Goal: Task Accomplishment & Management: Complete application form

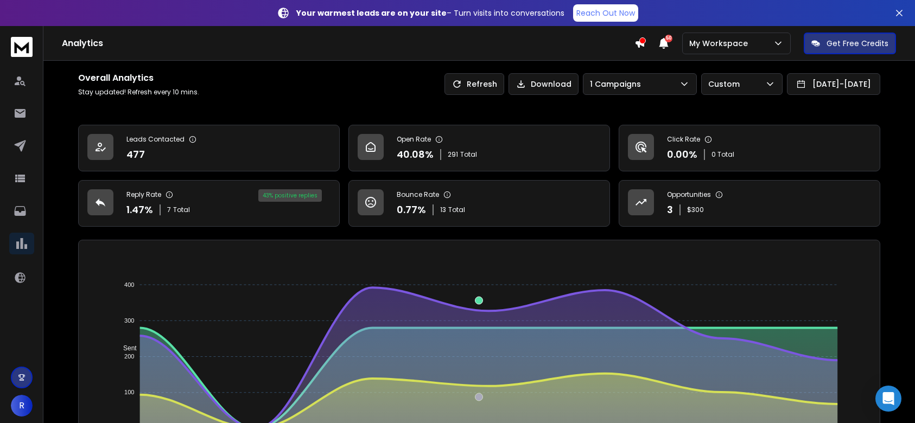
scroll to position [215, 0]
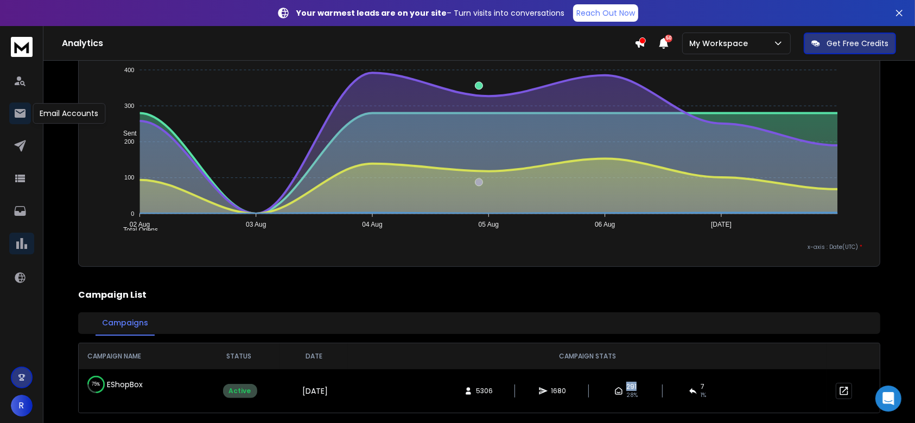
click at [17, 117] on icon at bounding box center [20, 113] width 11 height 9
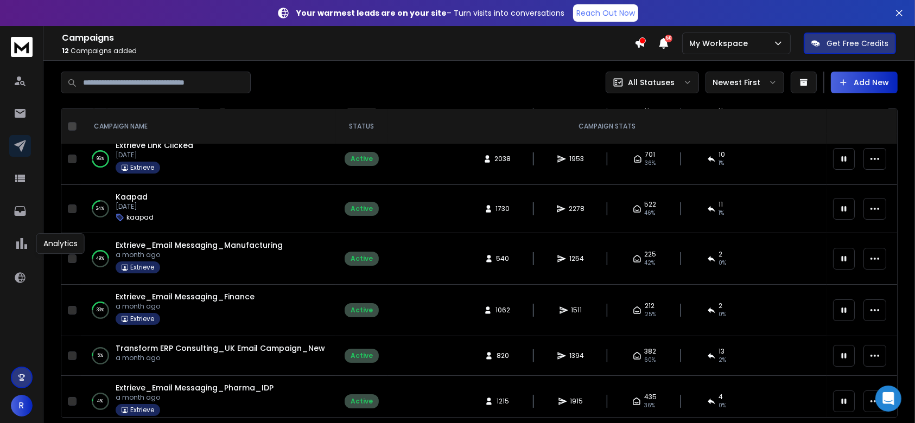
scroll to position [72, 0]
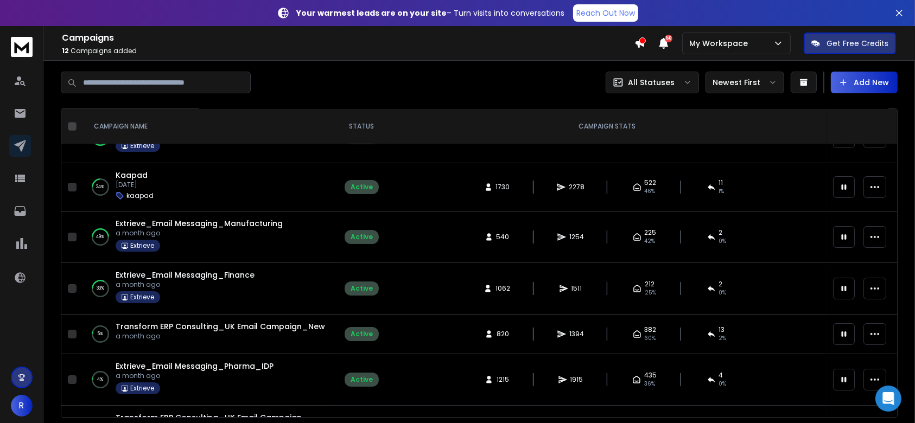
click at [198, 222] on span "Extrieve_Email Messaging_Manufacturing" at bounding box center [199, 223] width 167 height 11
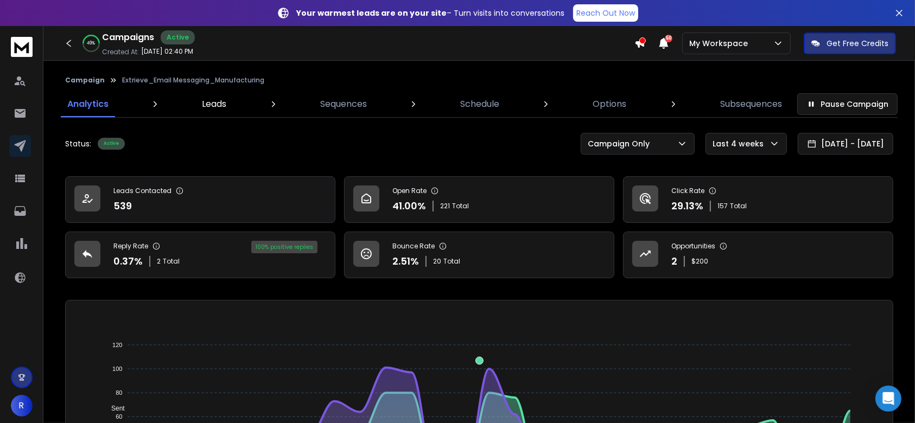
click at [213, 110] on p "Leads" at bounding box center [214, 104] width 24 height 13
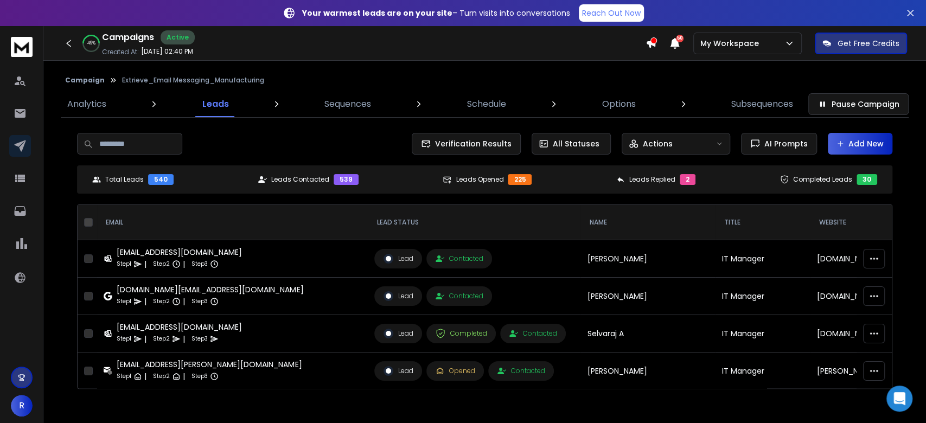
click at [872, 141] on button "Add New" at bounding box center [860, 144] width 65 height 22
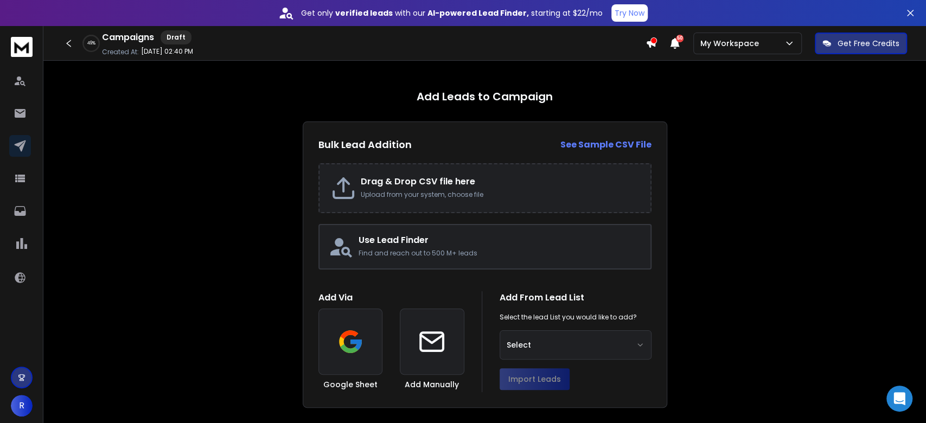
click at [491, 187] on h2 "Drag & Drop CSV file here" at bounding box center [500, 181] width 279 height 13
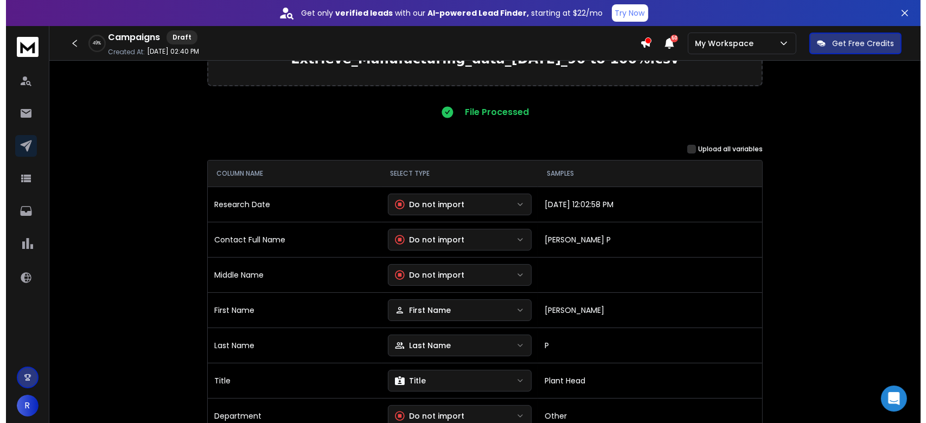
scroll to position [144, 0]
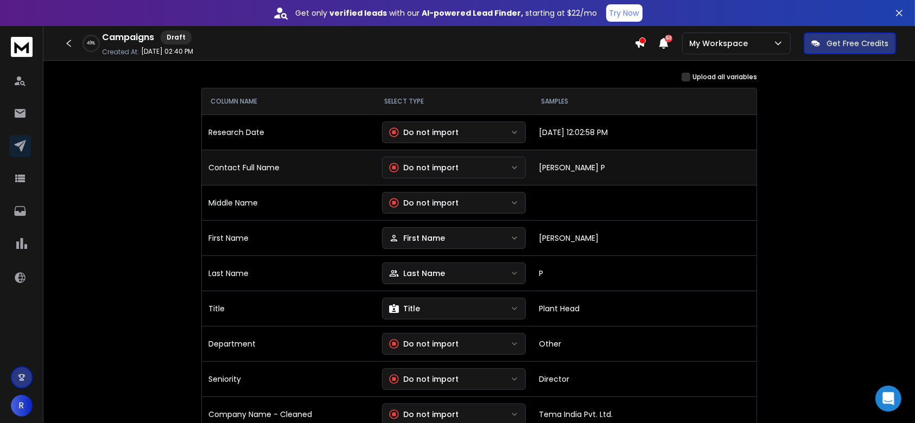
click at [480, 171] on button "Do not import" at bounding box center [454, 168] width 144 height 22
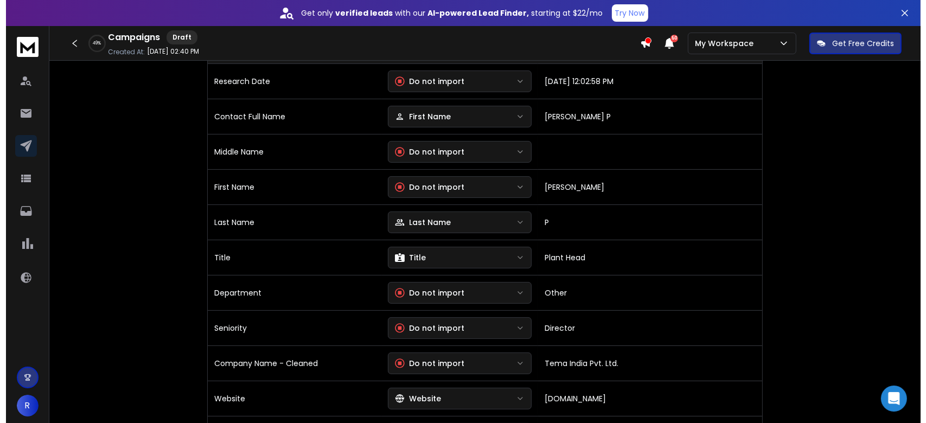
scroll to position [217, 0]
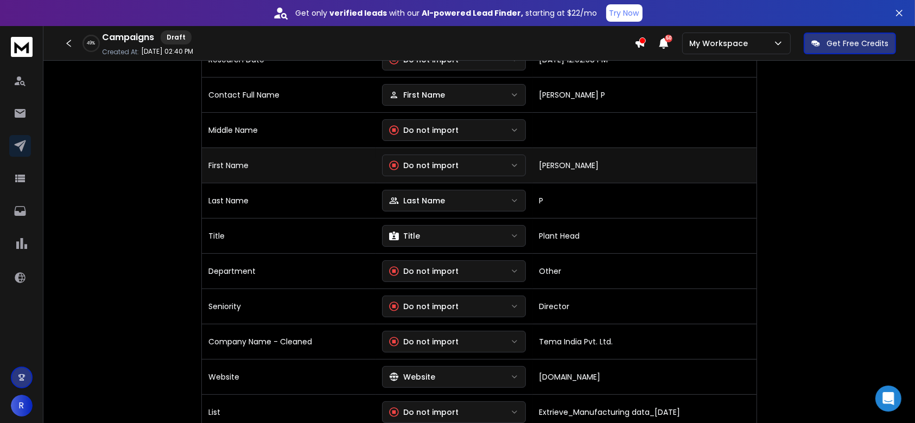
click at [483, 163] on button "Do not import" at bounding box center [454, 166] width 144 height 22
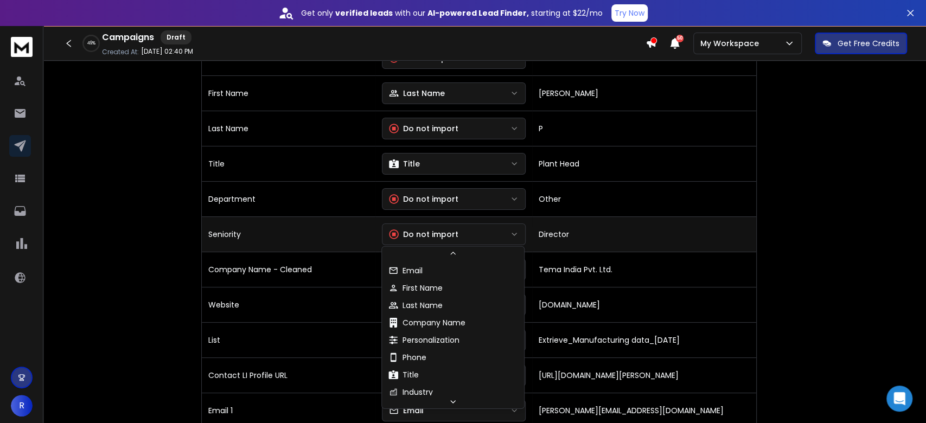
scroll to position [109, 0]
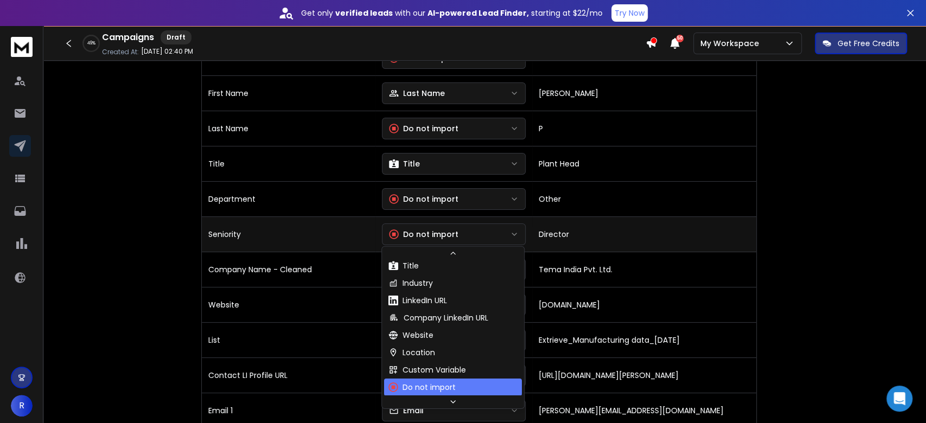
click at [450, 232] on div "Do not import" at bounding box center [423, 234] width 69 height 11
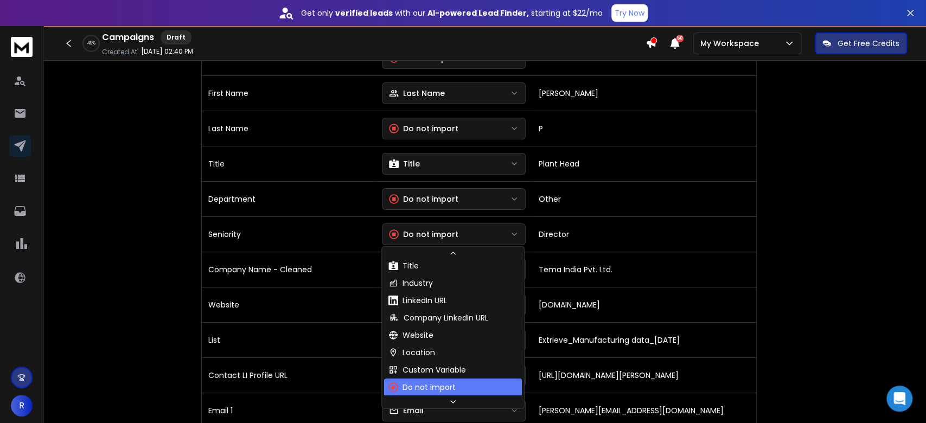
scroll to position [98, 0]
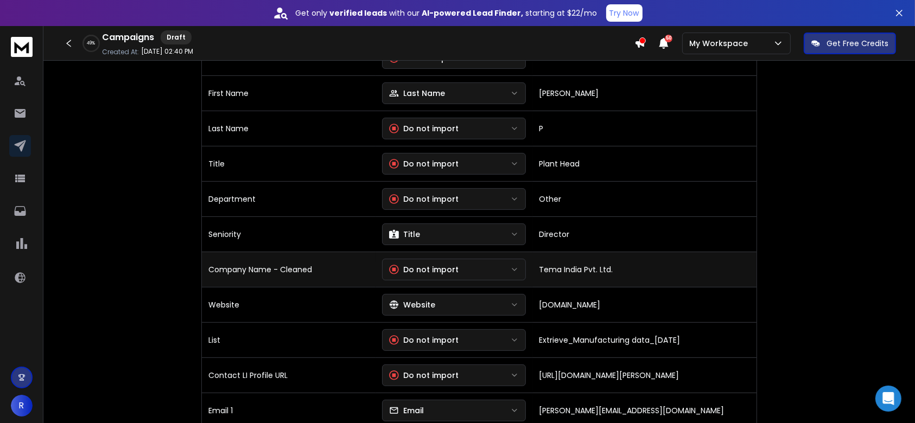
click at [426, 268] on div "Do not import" at bounding box center [423, 269] width 69 height 11
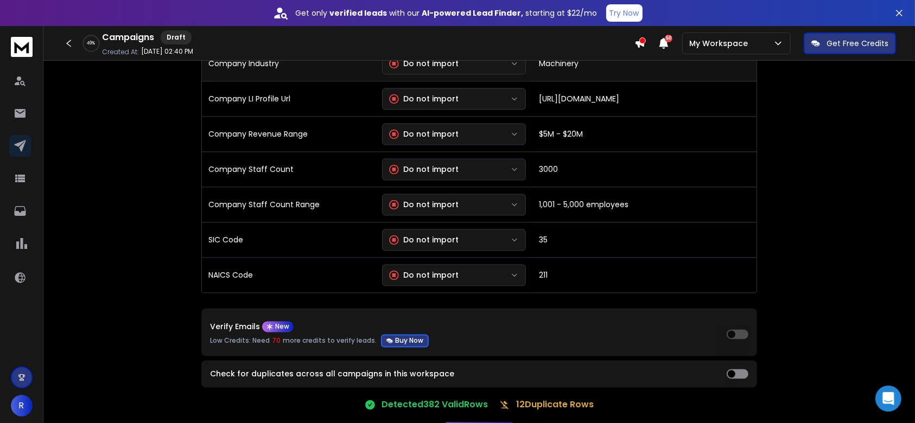
scroll to position [2151, 0]
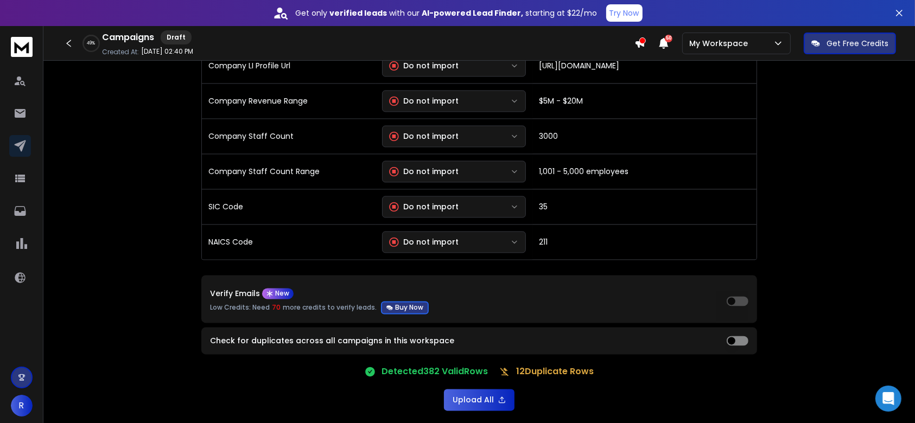
click at [502, 396] on icon at bounding box center [502, 400] width 8 height 8
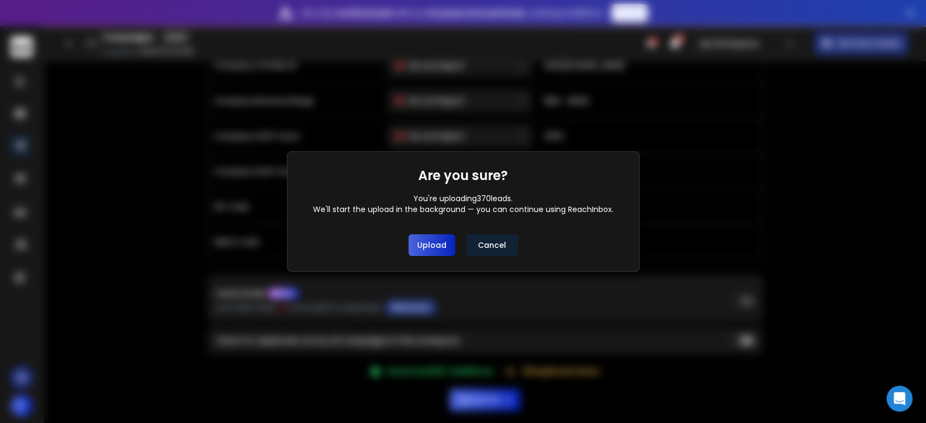
click at [429, 252] on button "Upload" at bounding box center [432, 245] width 47 height 22
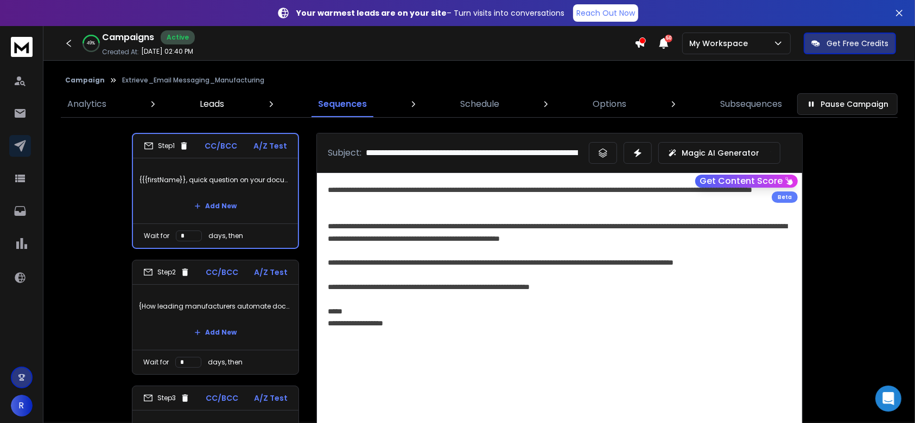
click at [221, 109] on p "Leads" at bounding box center [212, 104] width 24 height 13
